Goal: Task Accomplishment & Management: Manage account settings

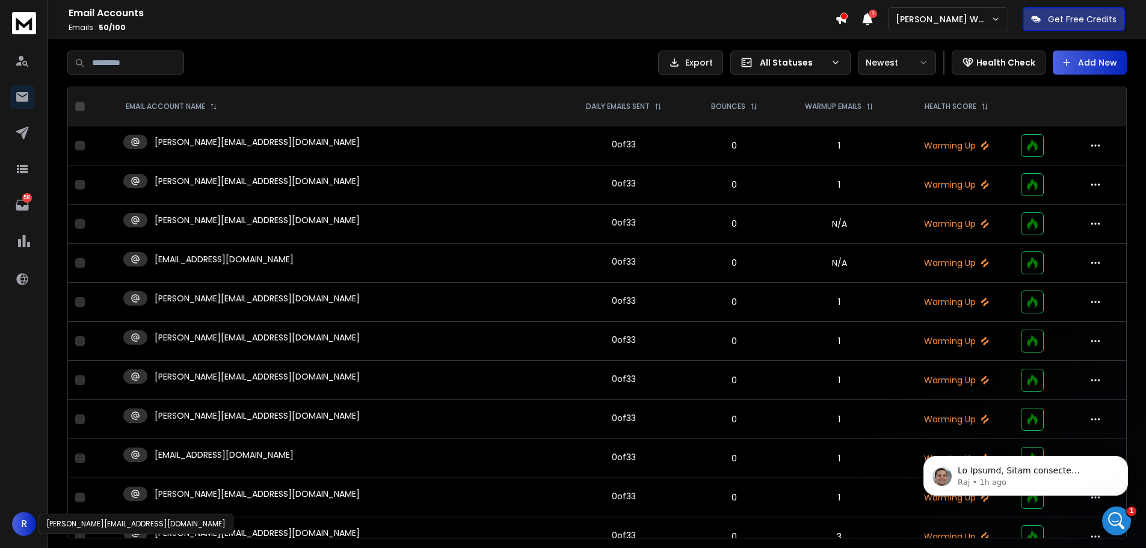
click at [27, 526] on span "R" at bounding box center [24, 524] width 24 height 24
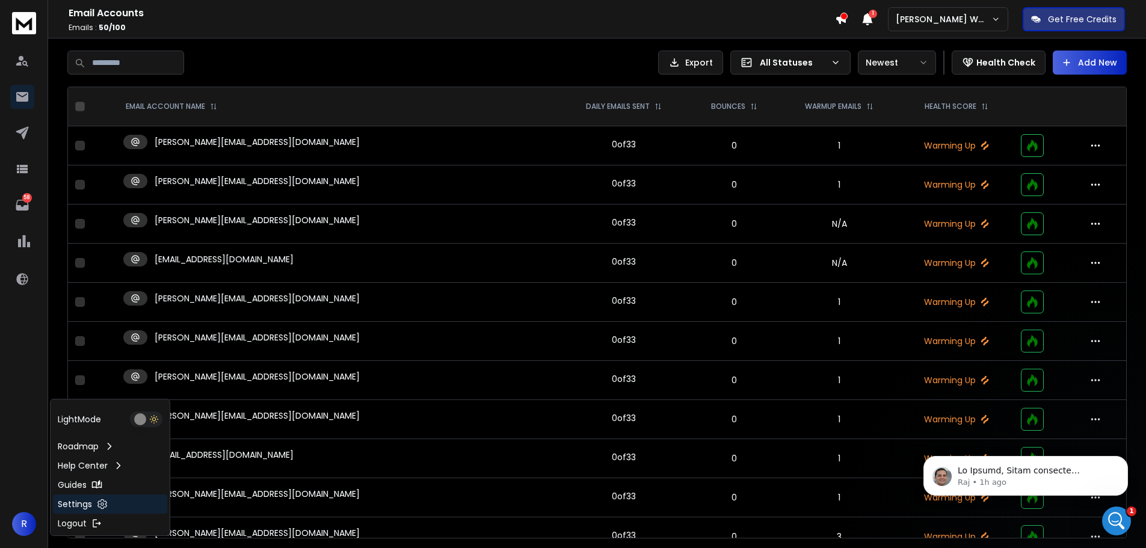
click at [82, 508] on p "Settings" at bounding box center [75, 504] width 34 height 12
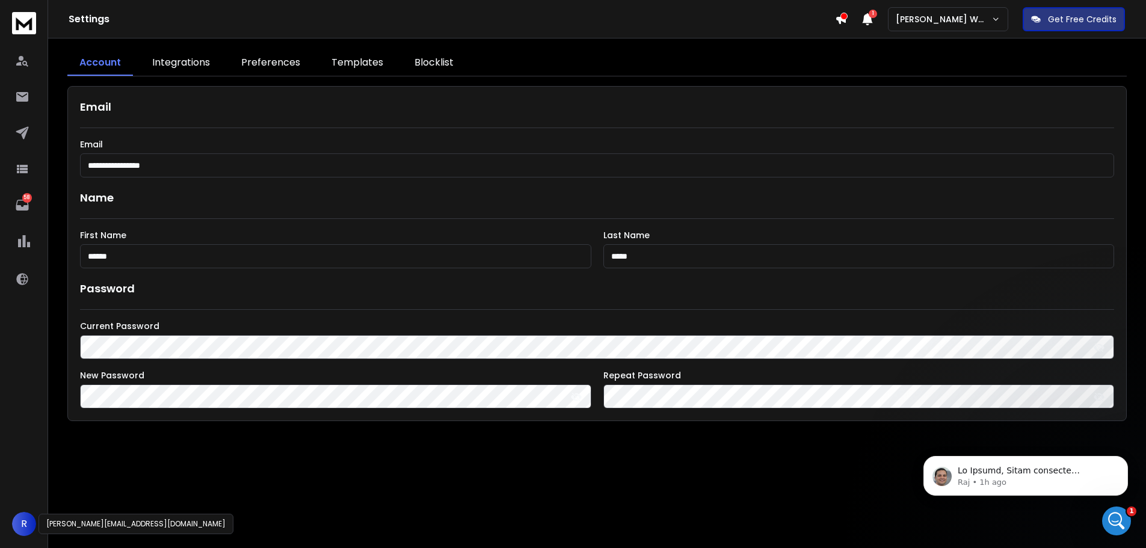
click at [27, 522] on span "R" at bounding box center [24, 524] width 24 height 24
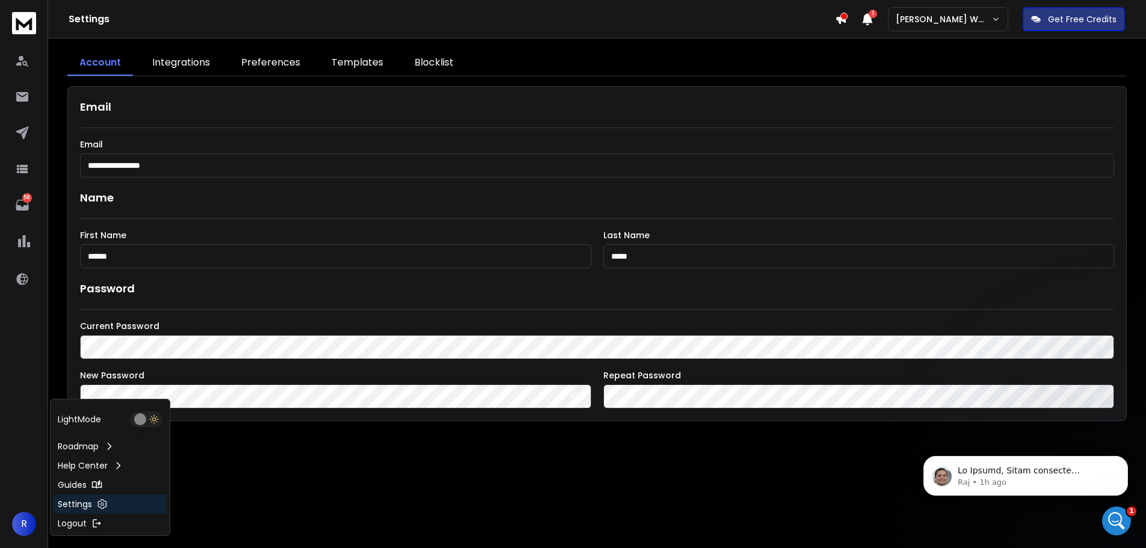
click at [72, 502] on p "Settings" at bounding box center [75, 504] width 34 height 12
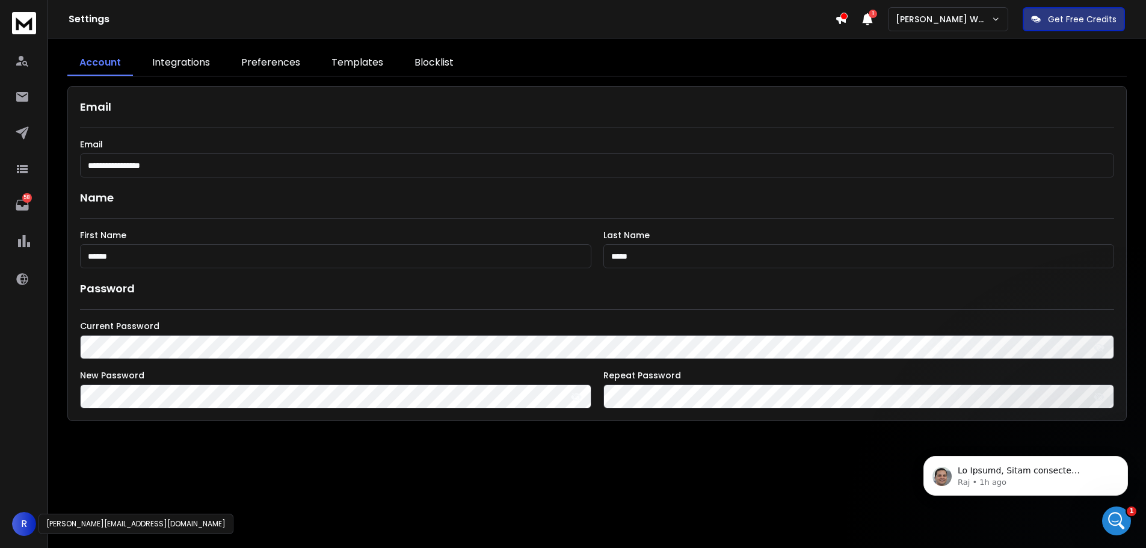
click at [24, 525] on span "R" at bounding box center [24, 524] width 24 height 24
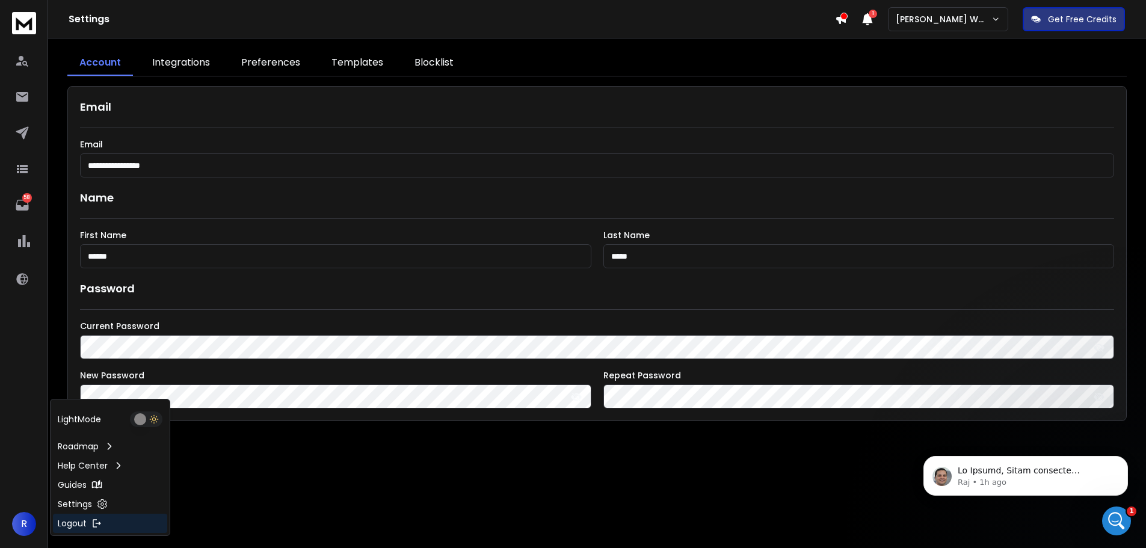
click at [69, 524] on p "Logout" at bounding box center [72, 523] width 29 height 12
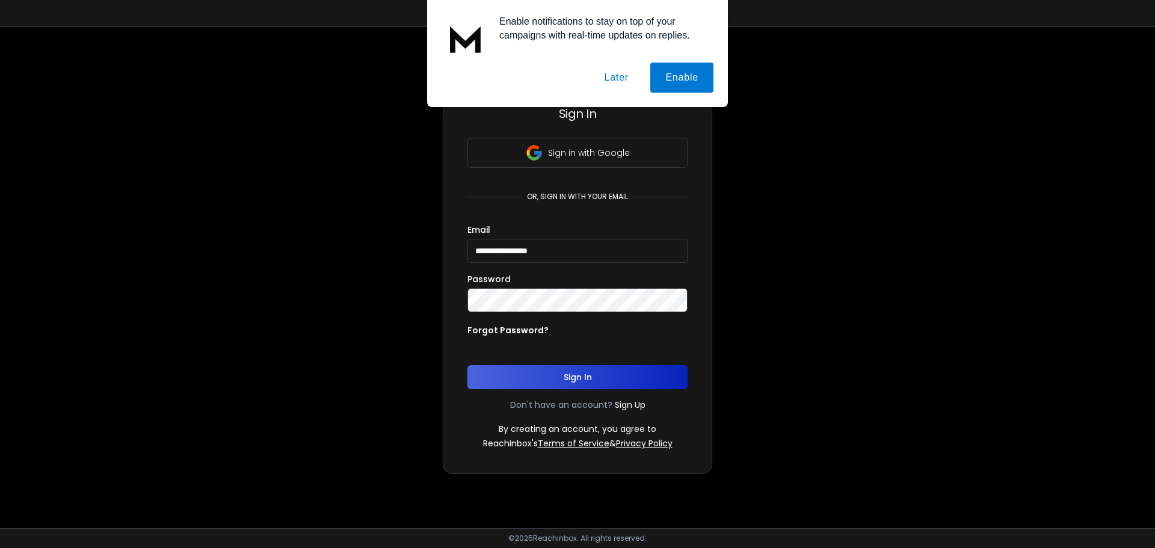
click at [496, 247] on input "**********" at bounding box center [577, 251] width 220 height 24
type input "**********"
click at [592, 376] on button "Sign In" at bounding box center [577, 377] width 220 height 24
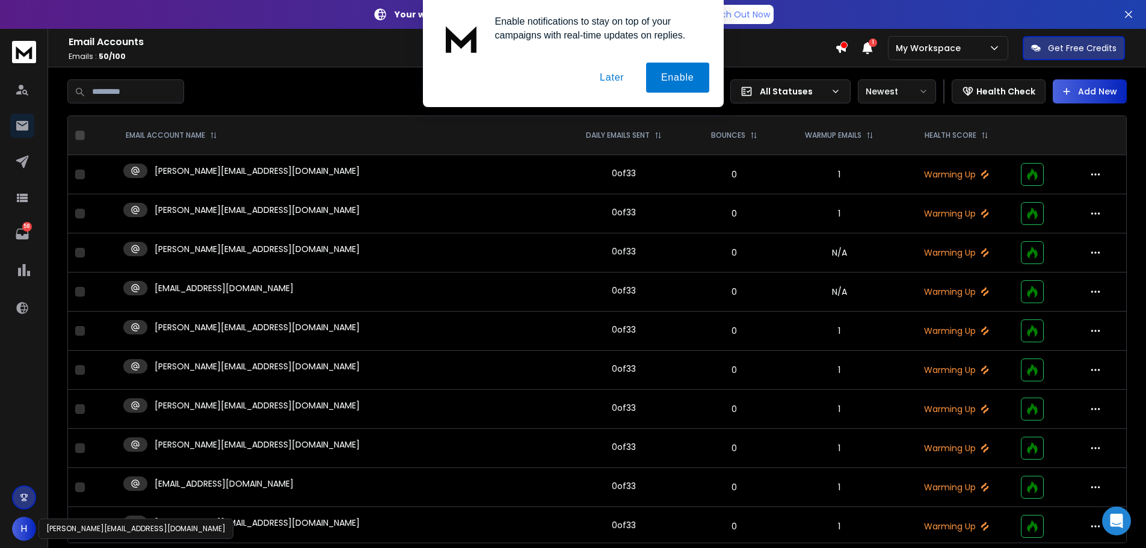
click at [23, 530] on span "H" at bounding box center [24, 529] width 24 height 24
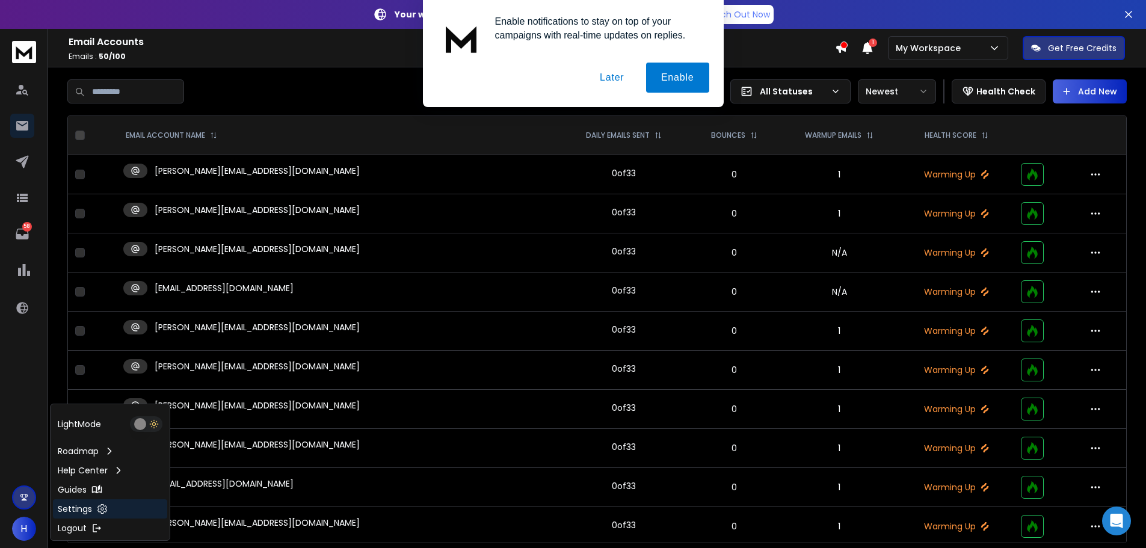
click at [81, 509] on p "Settings" at bounding box center [75, 509] width 34 height 12
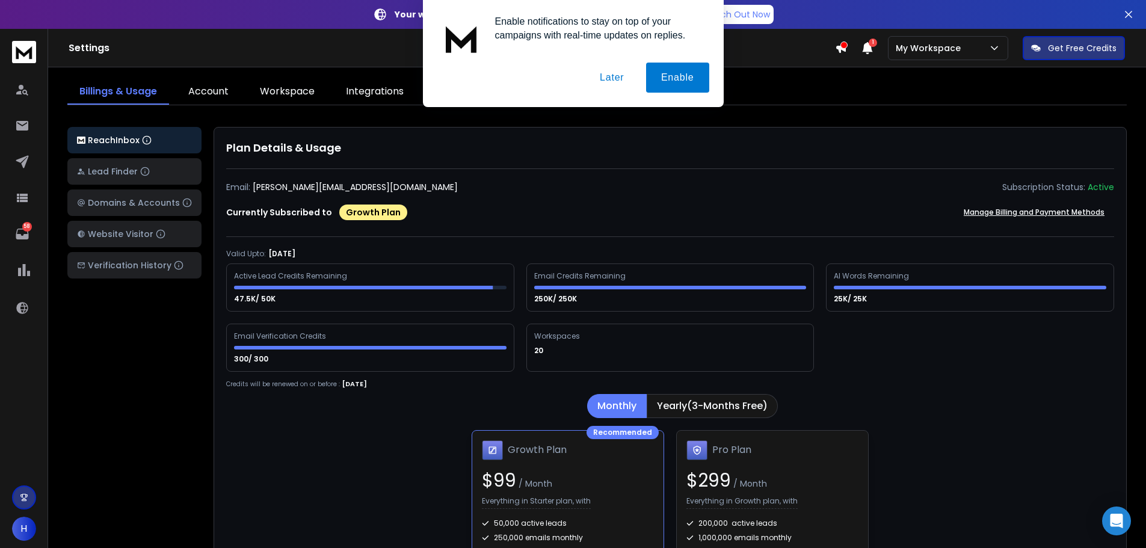
click at [617, 80] on button "Later" at bounding box center [612, 78] width 54 height 30
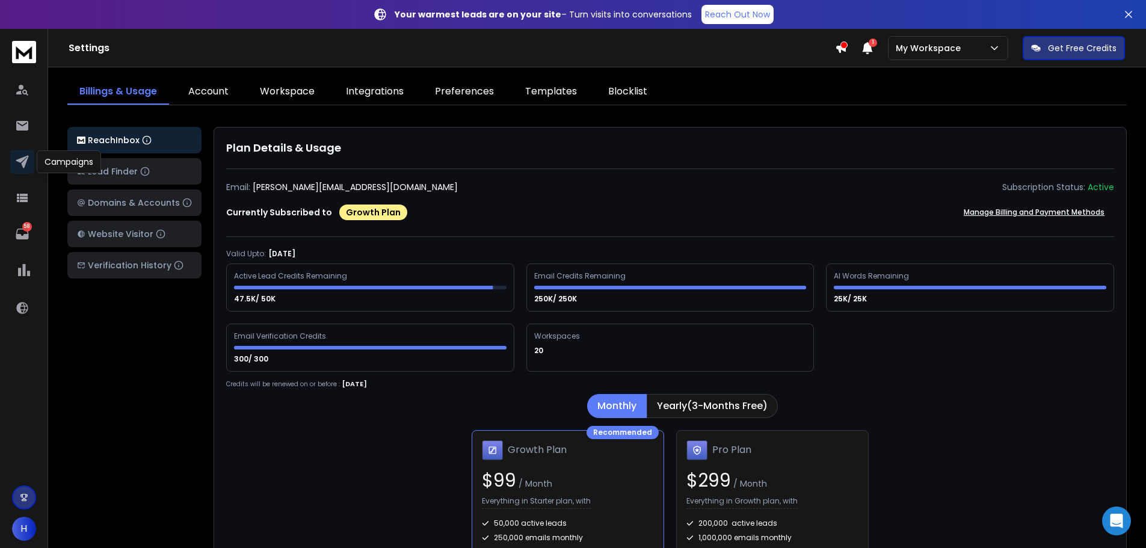
click at [26, 163] on icon at bounding box center [22, 162] width 14 height 14
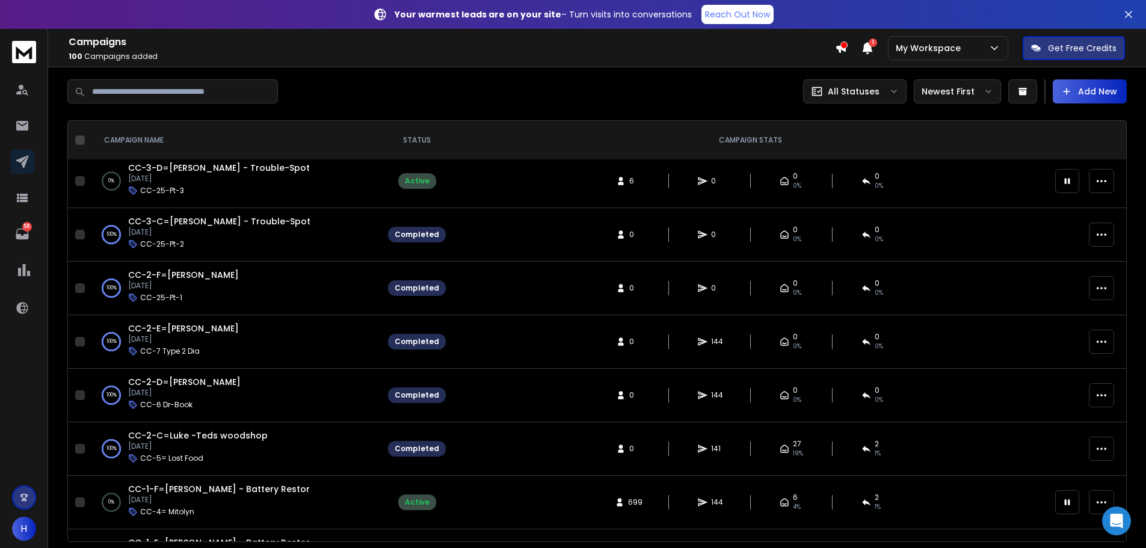
scroll to position [4124, 0]
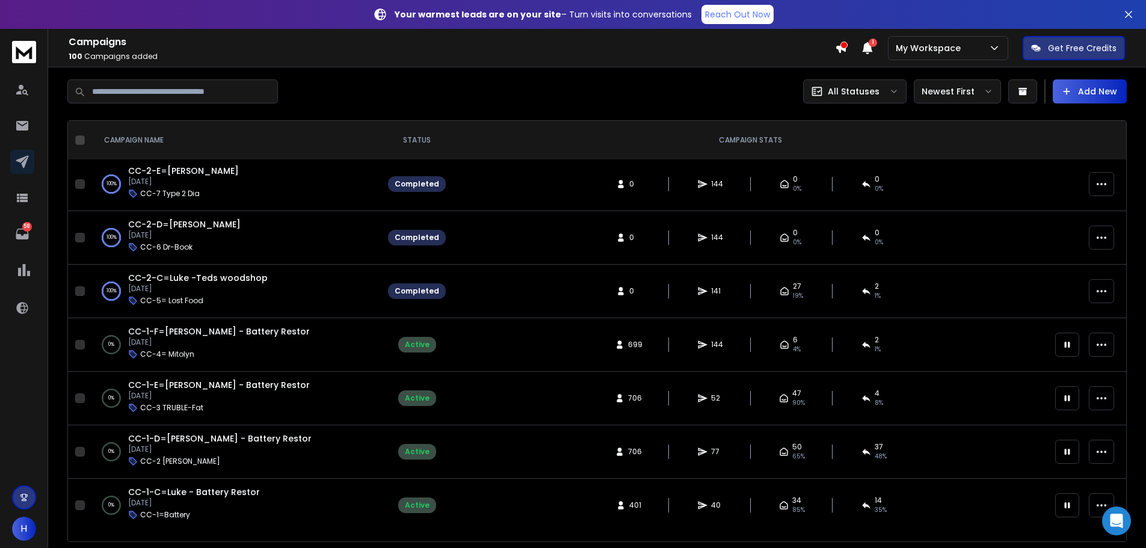
click at [164, 494] on span "CC-1-C=Luke - Battery Restor" at bounding box center [194, 492] width 132 height 12
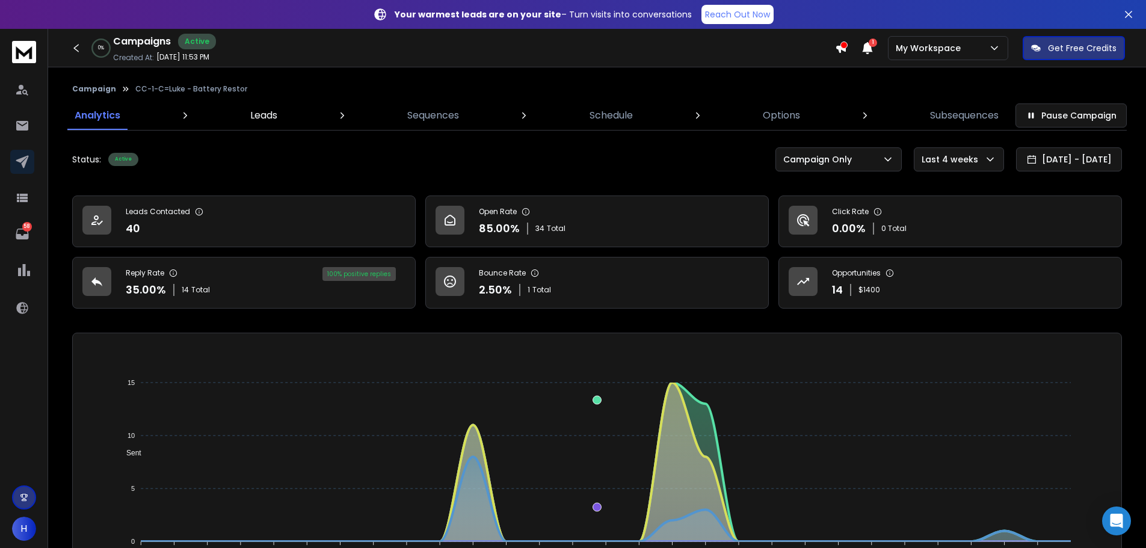
click at [260, 115] on p "Leads" at bounding box center [263, 115] width 27 height 14
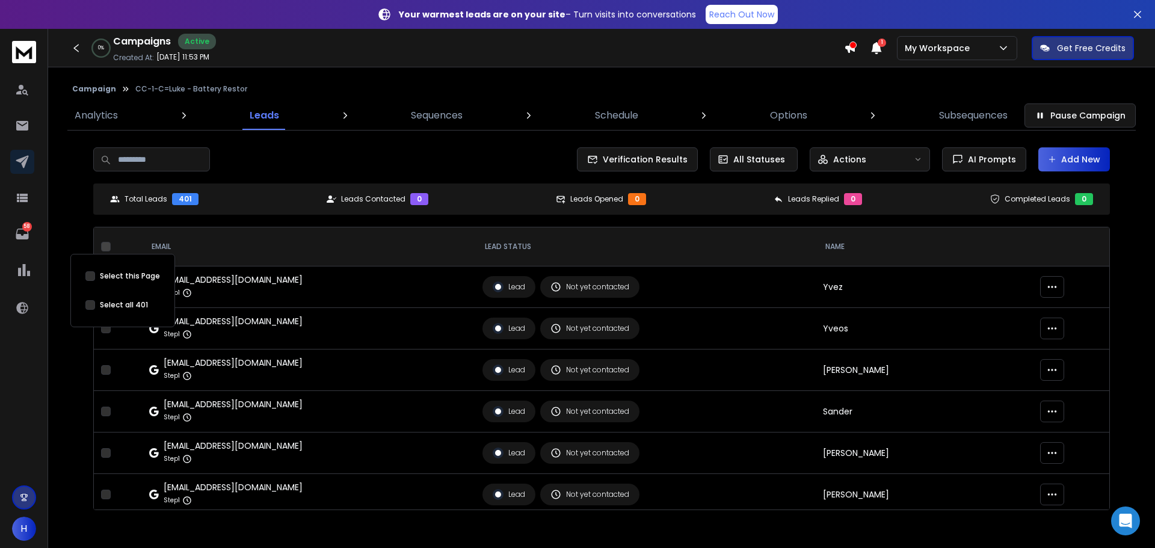
click at [106, 250] on button "Select this Page" at bounding box center [106, 247] width 10 height 10
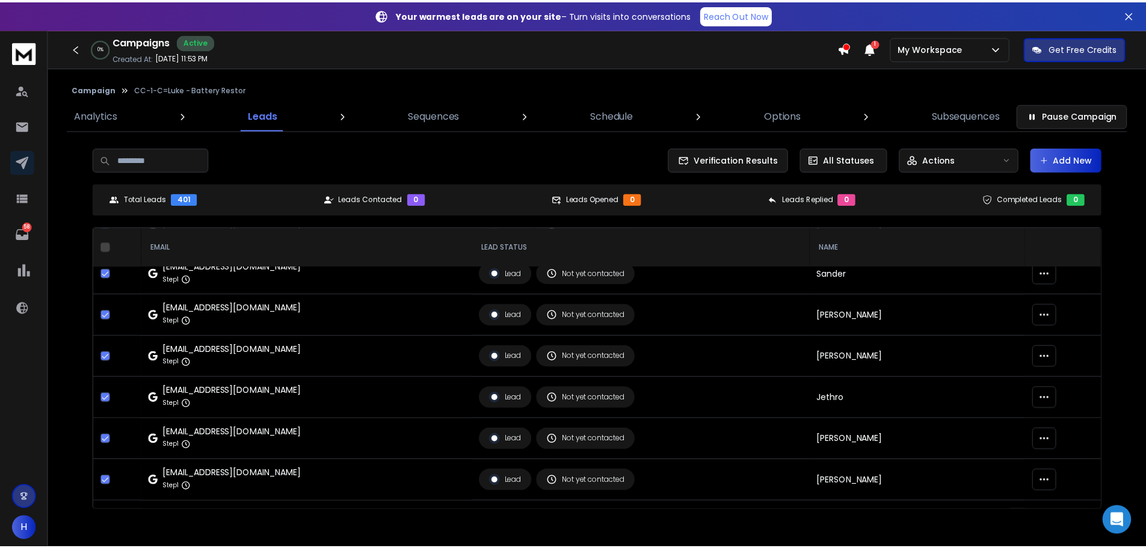
scroll to position [180, 0]
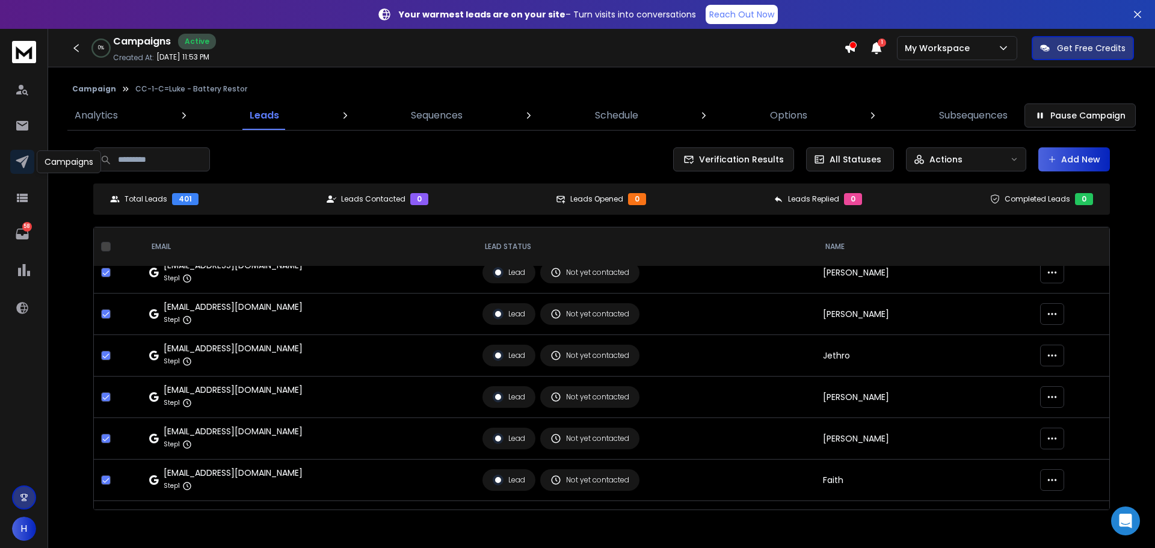
click at [23, 159] on icon at bounding box center [22, 161] width 13 height 13
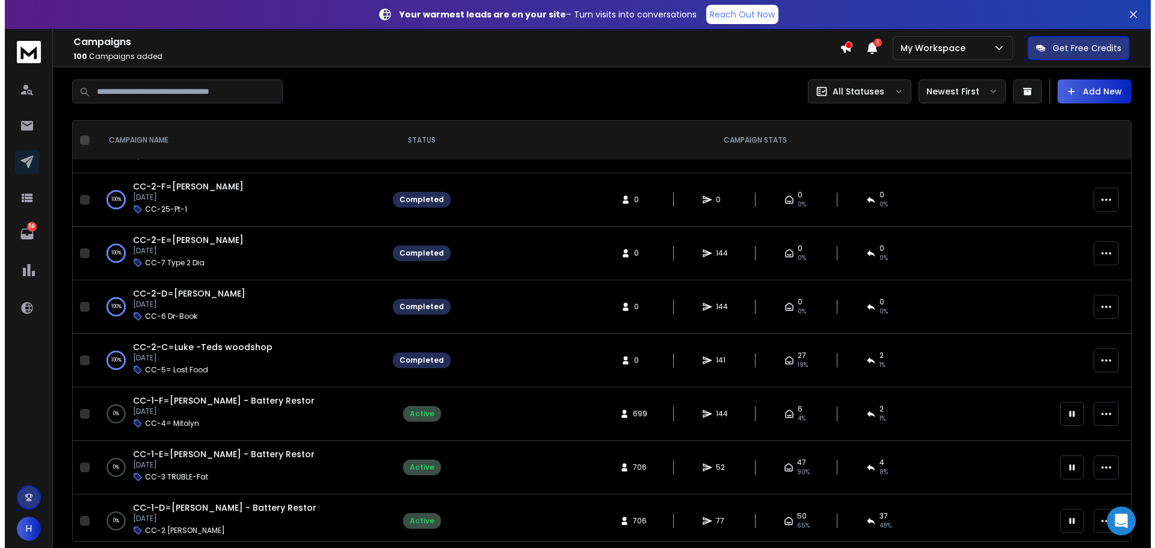
scroll to position [4124, 0]
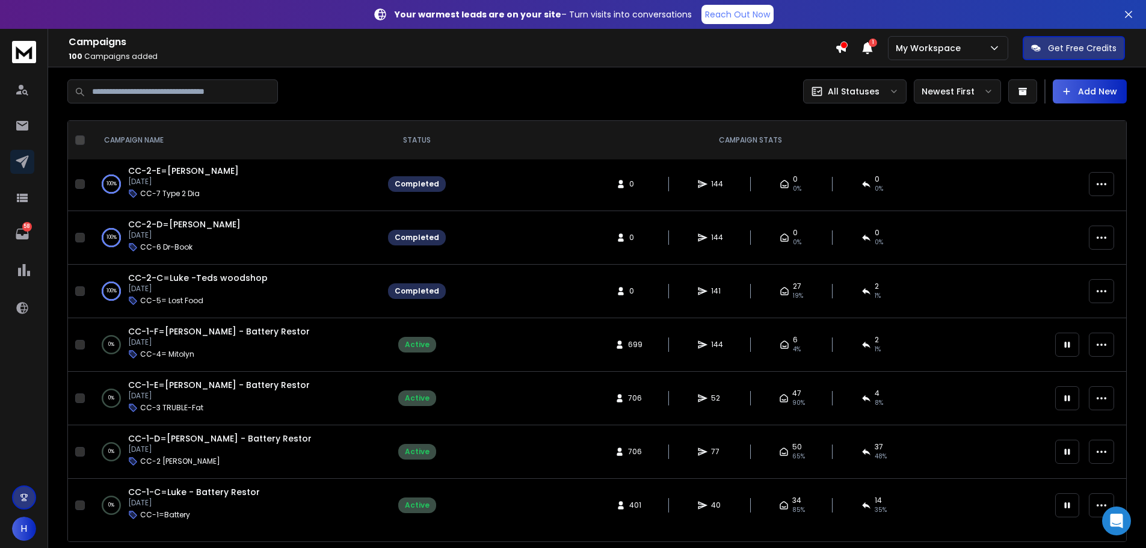
click at [155, 492] on span "CC-1-C=Luke - Battery Restor" at bounding box center [194, 492] width 132 height 12
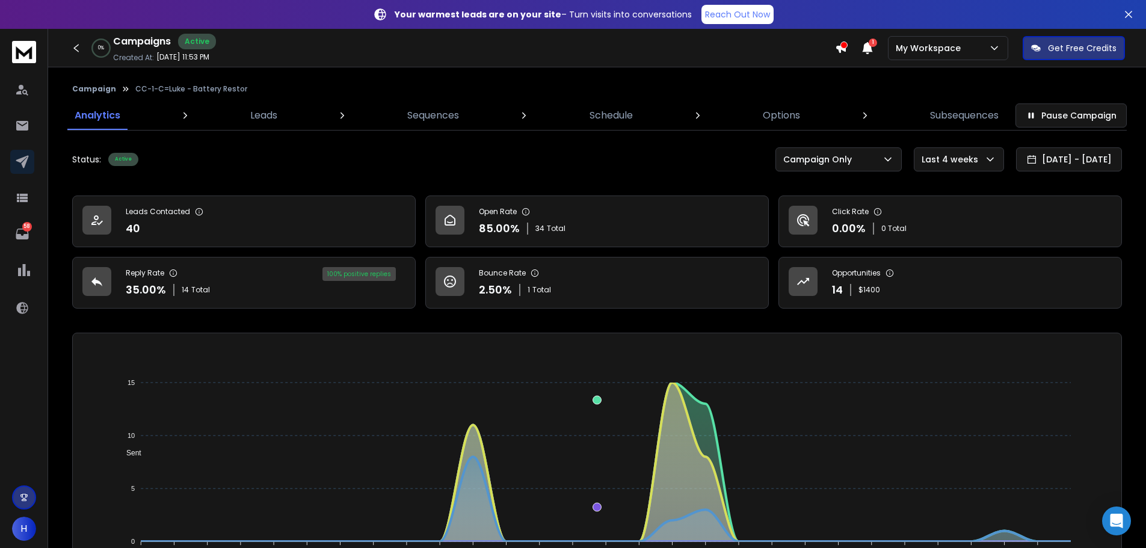
click at [808, 121] on div "Analytics Leads Sequences Schedule Options Subsequences" at bounding box center [536, 115] width 938 height 29
click at [778, 114] on p "Options" at bounding box center [781, 115] width 37 height 14
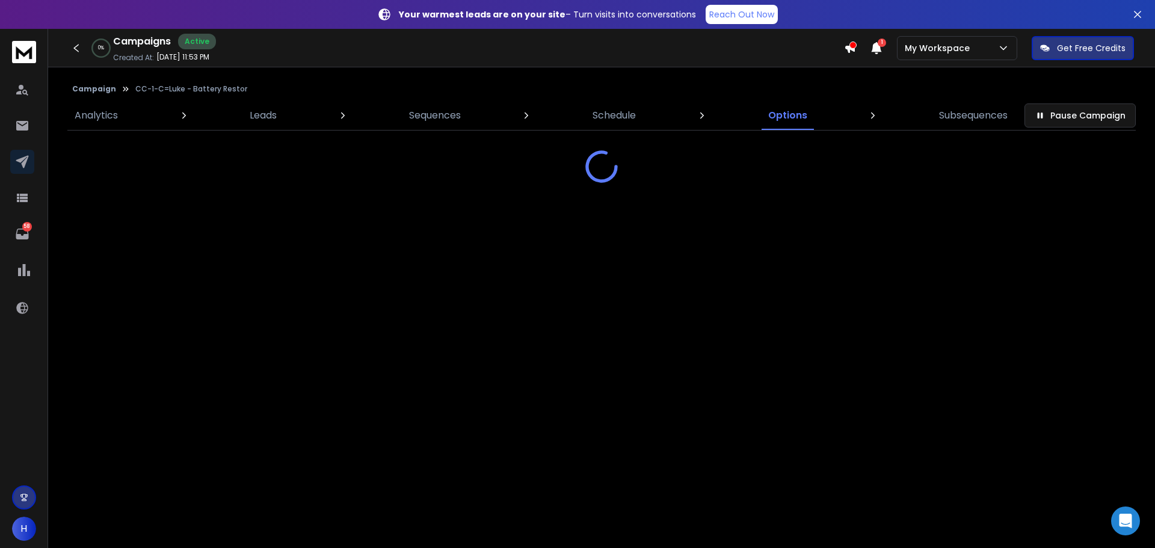
select select "*********"
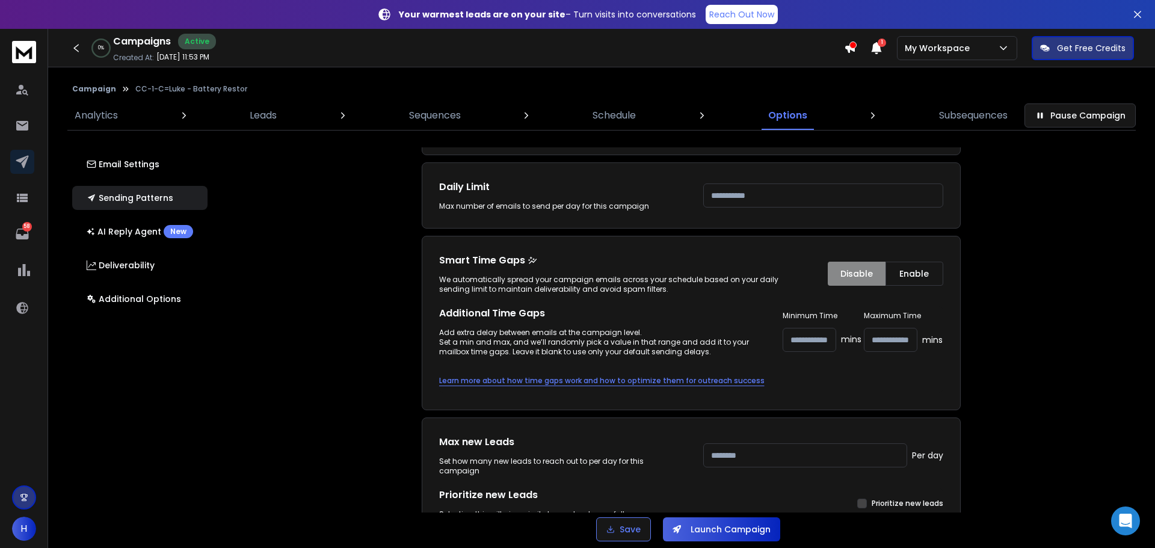
scroll to position [361, 0]
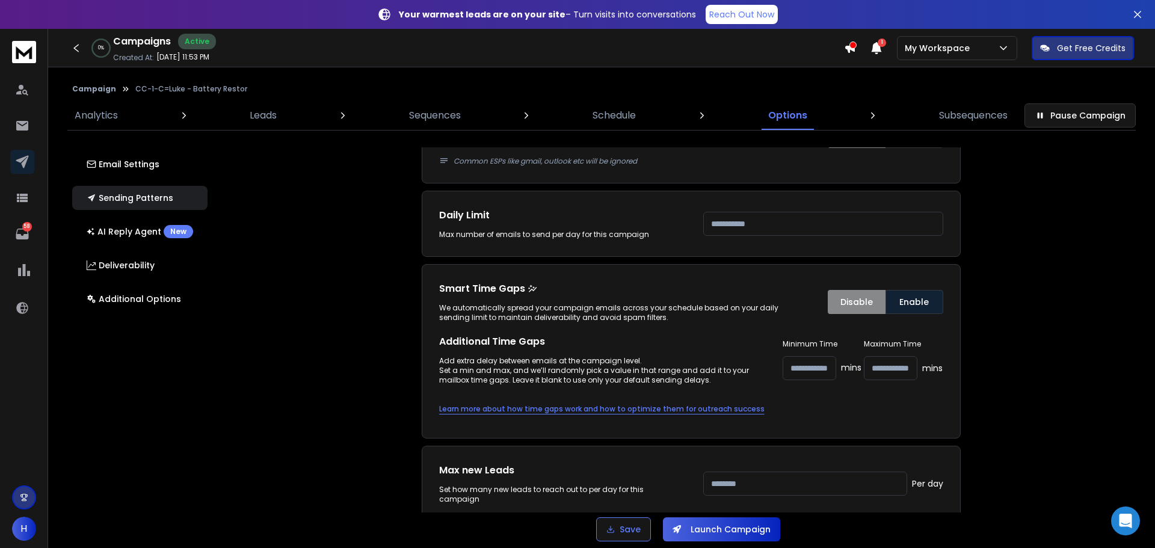
click at [919, 299] on button "Enable" at bounding box center [914, 302] width 58 height 24
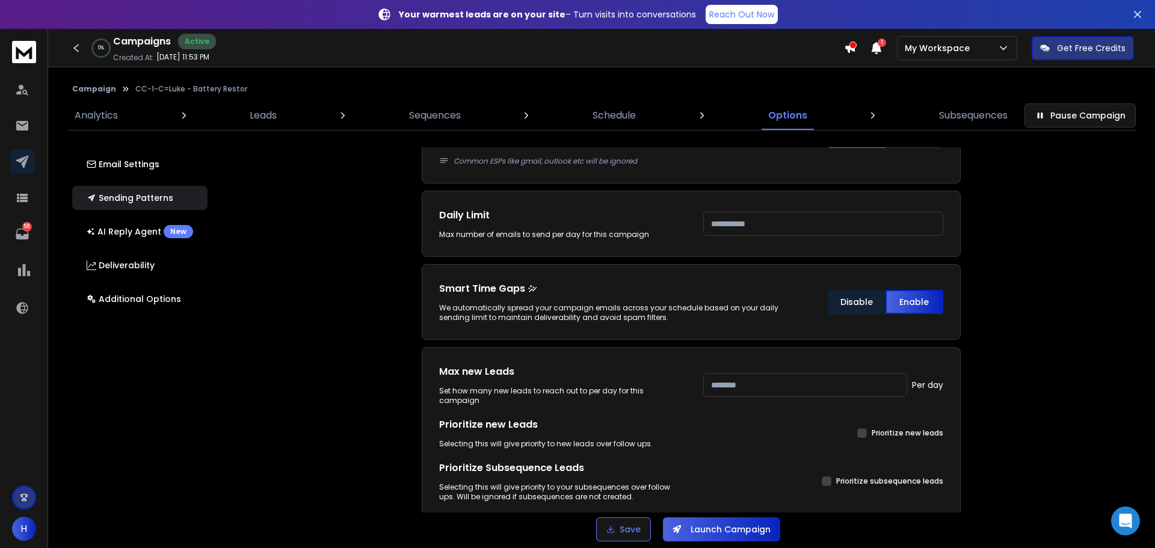
click at [872, 304] on button "Disable" at bounding box center [857, 302] width 58 height 24
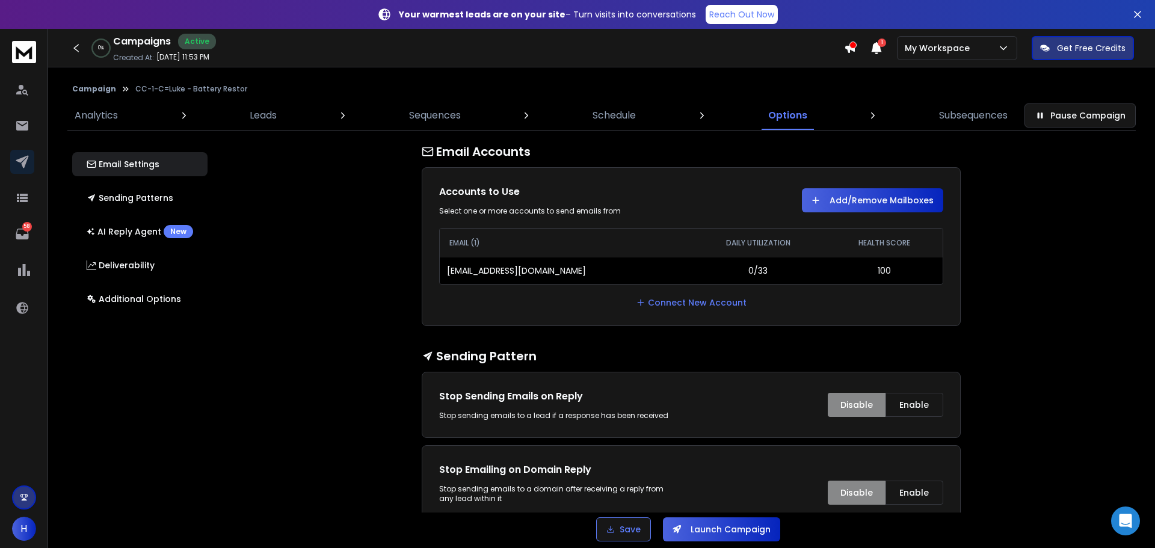
scroll to position [0, 0]
